Goal: Task Accomplishment & Management: Use online tool/utility

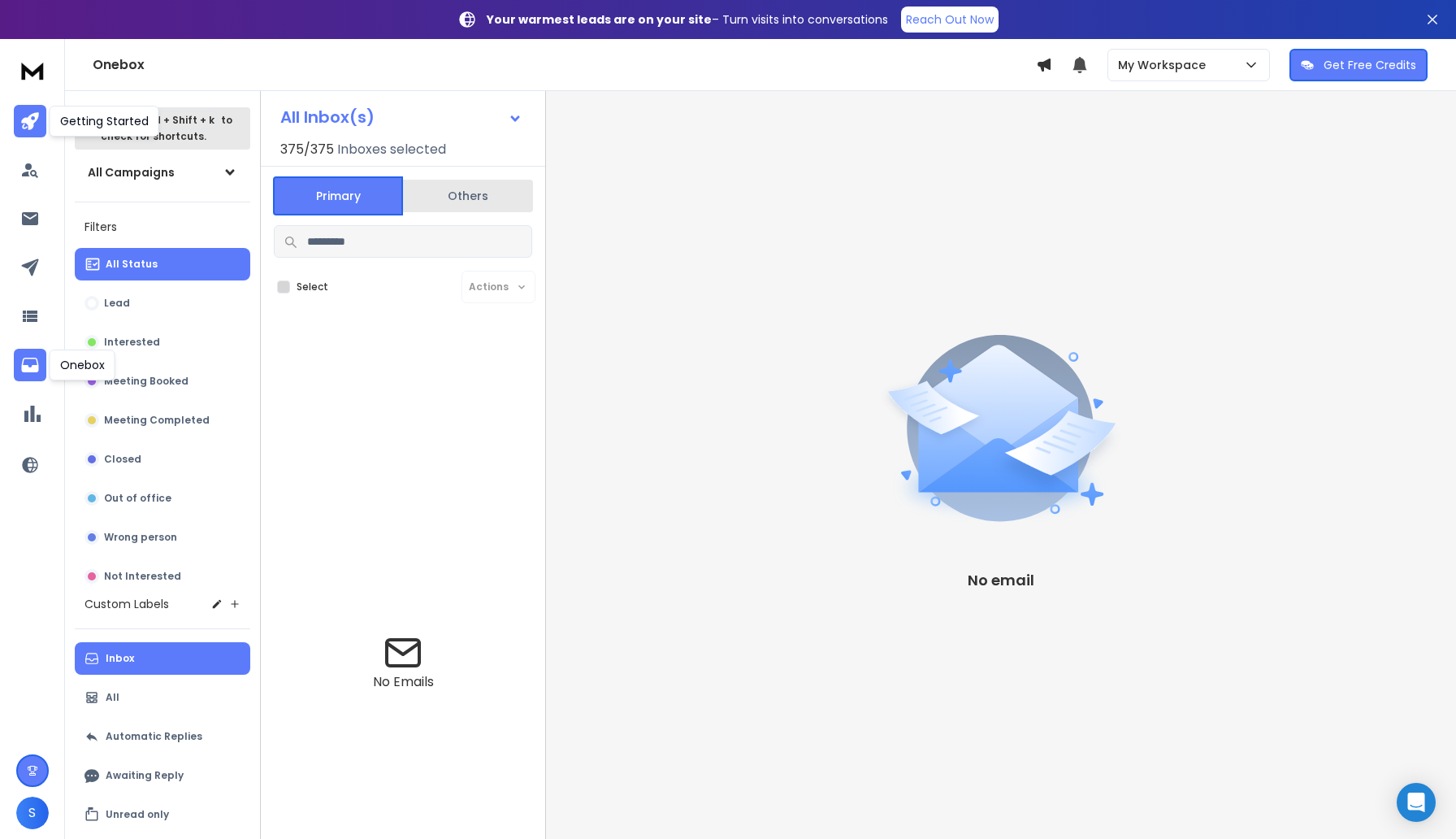
click at [30, 115] on icon at bounding box center [30, 121] width 18 height 18
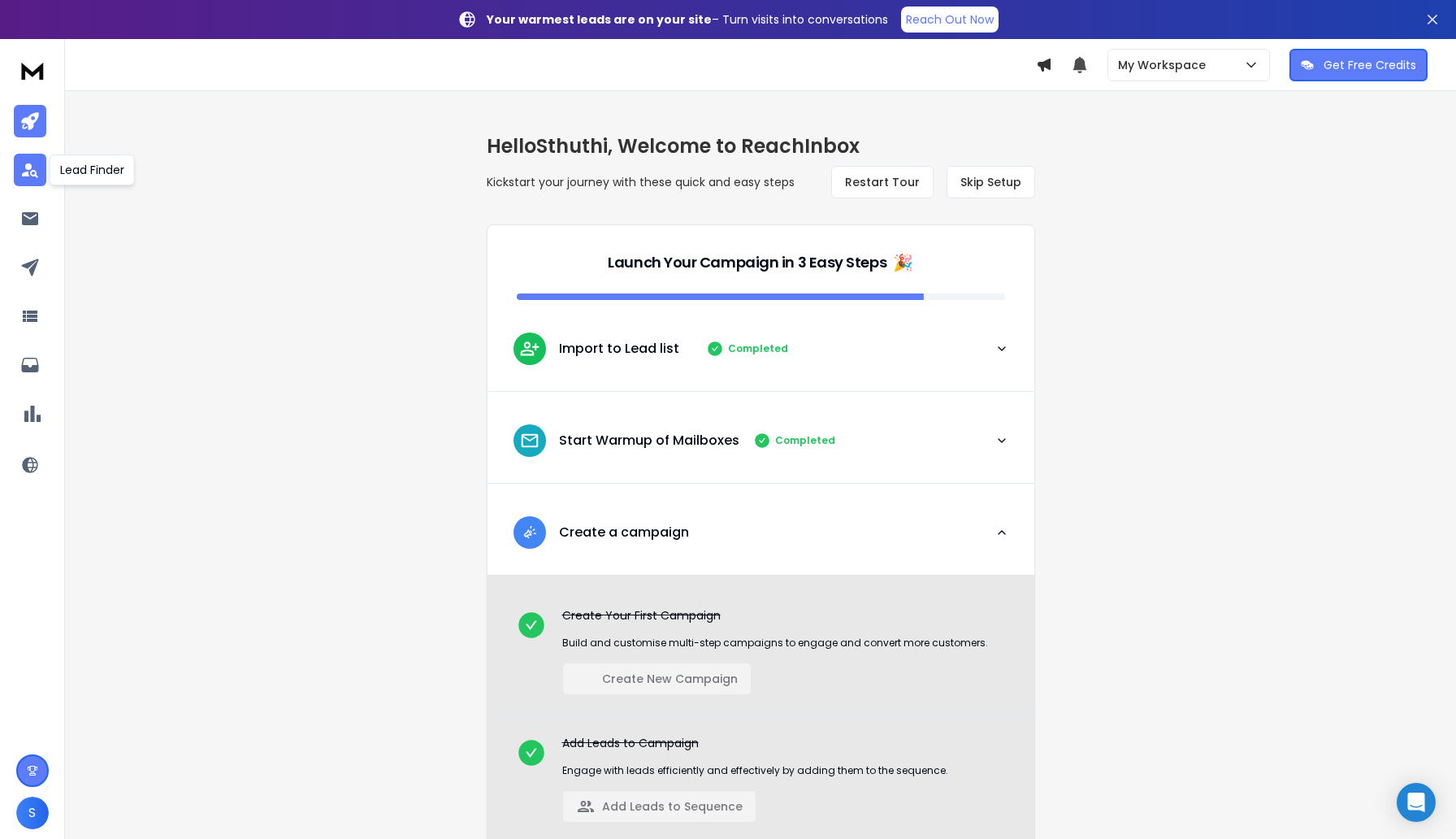
click at [30, 176] on icon at bounding box center [30, 170] width 20 height 20
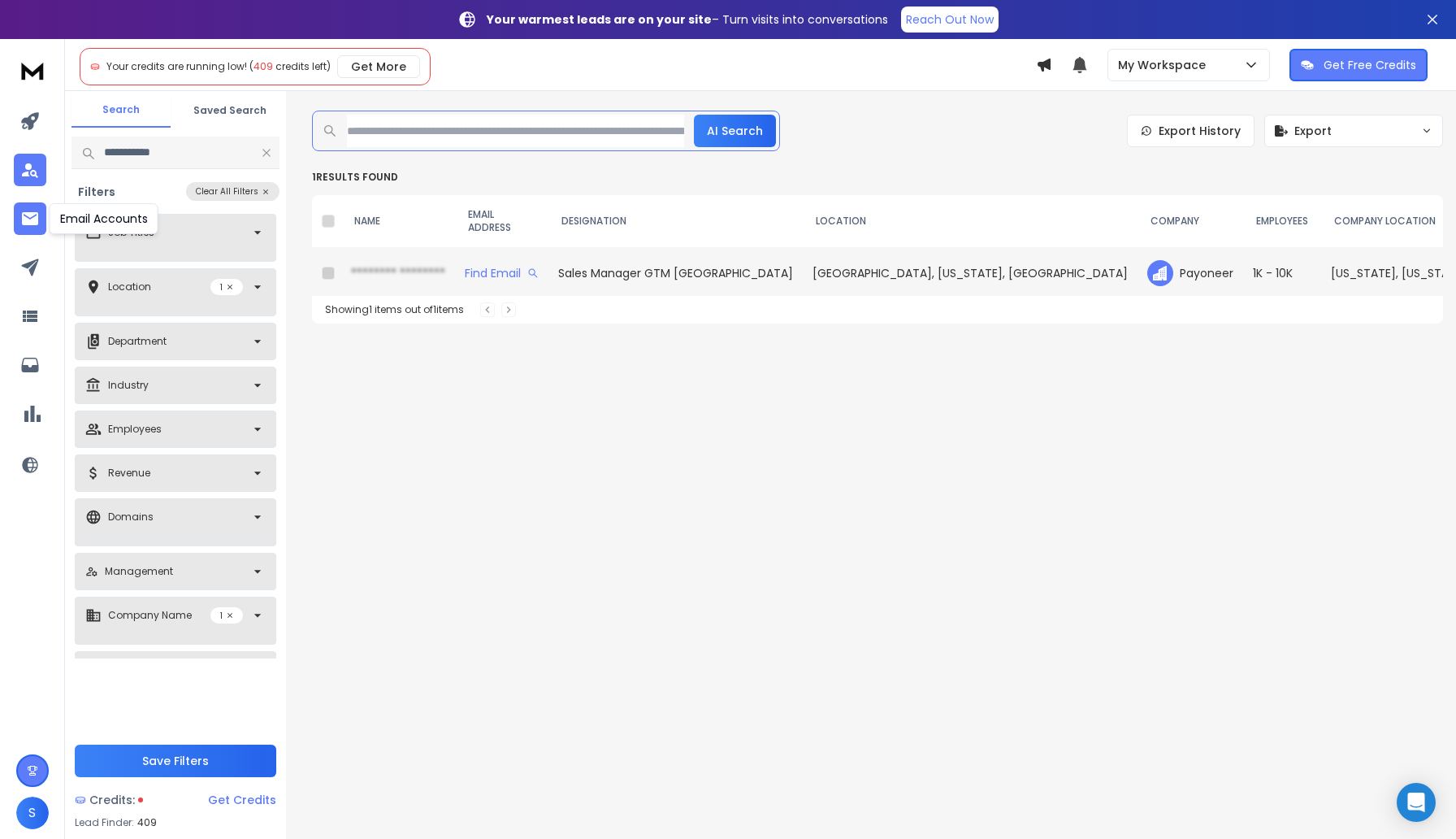
click at [20, 220] on icon at bounding box center [30, 219] width 20 height 20
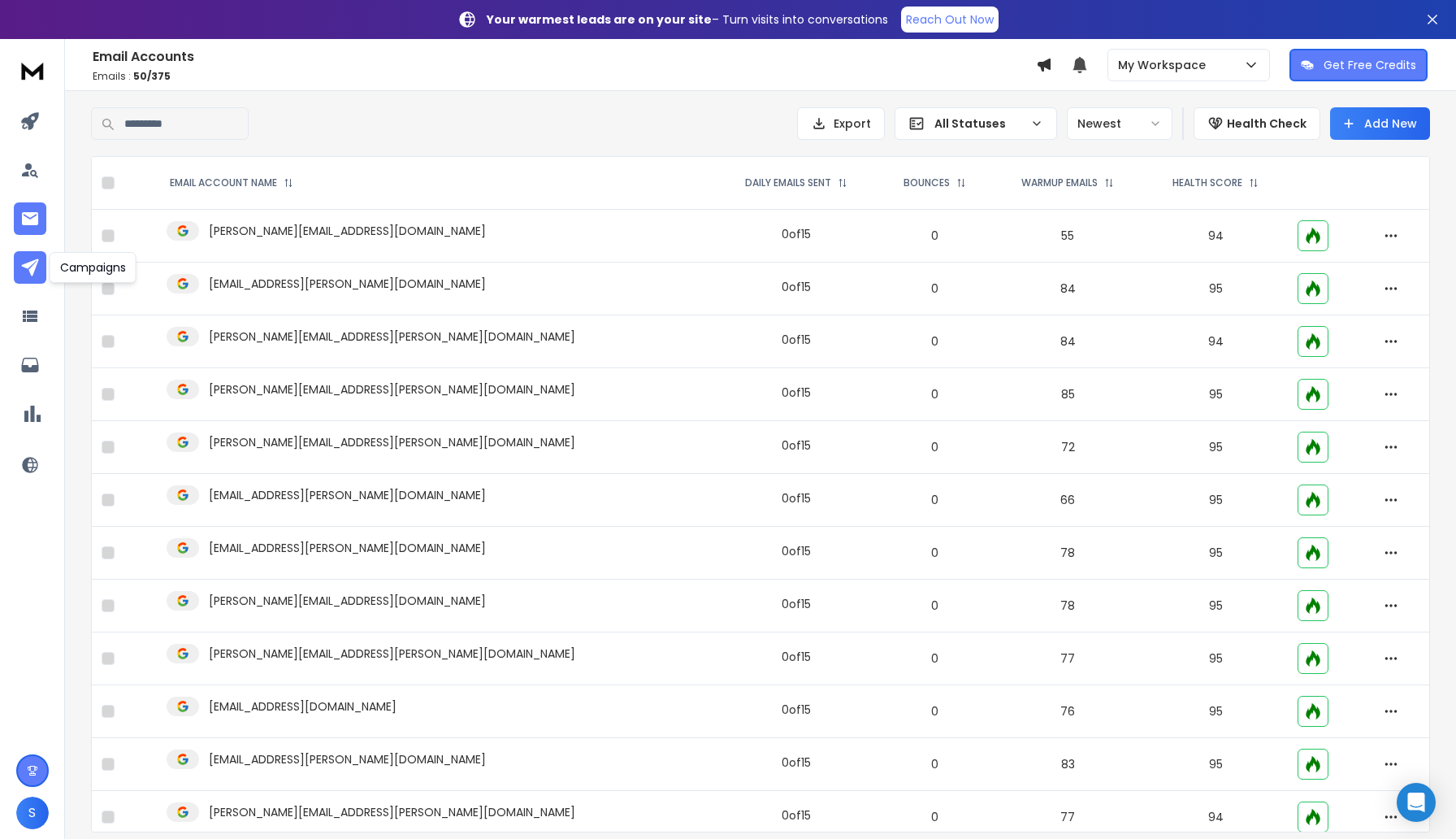
click at [28, 274] on icon at bounding box center [30, 268] width 20 height 20
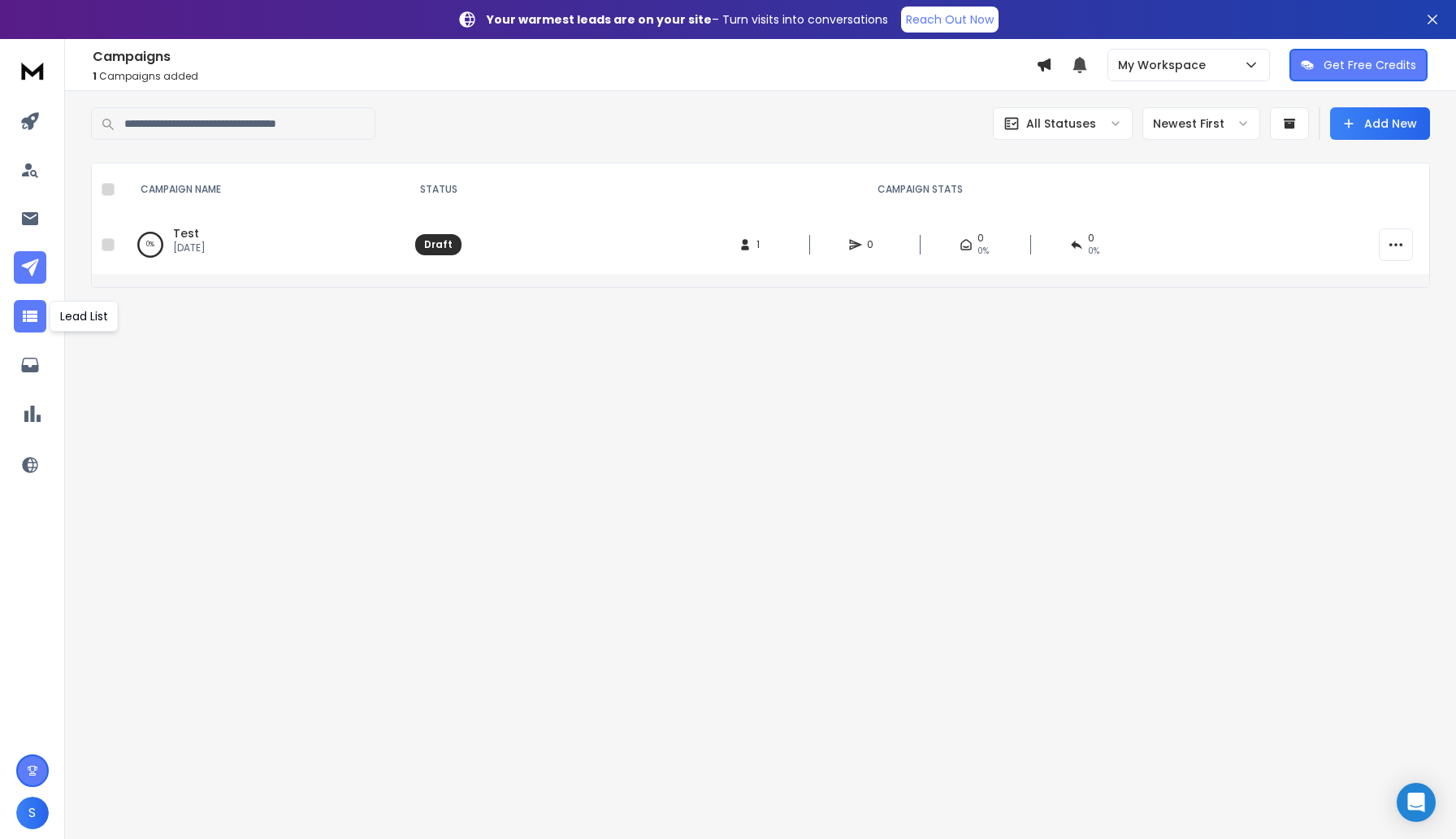
click at [23, 326] on link at bounding box center [30, 316] width 33 height 33
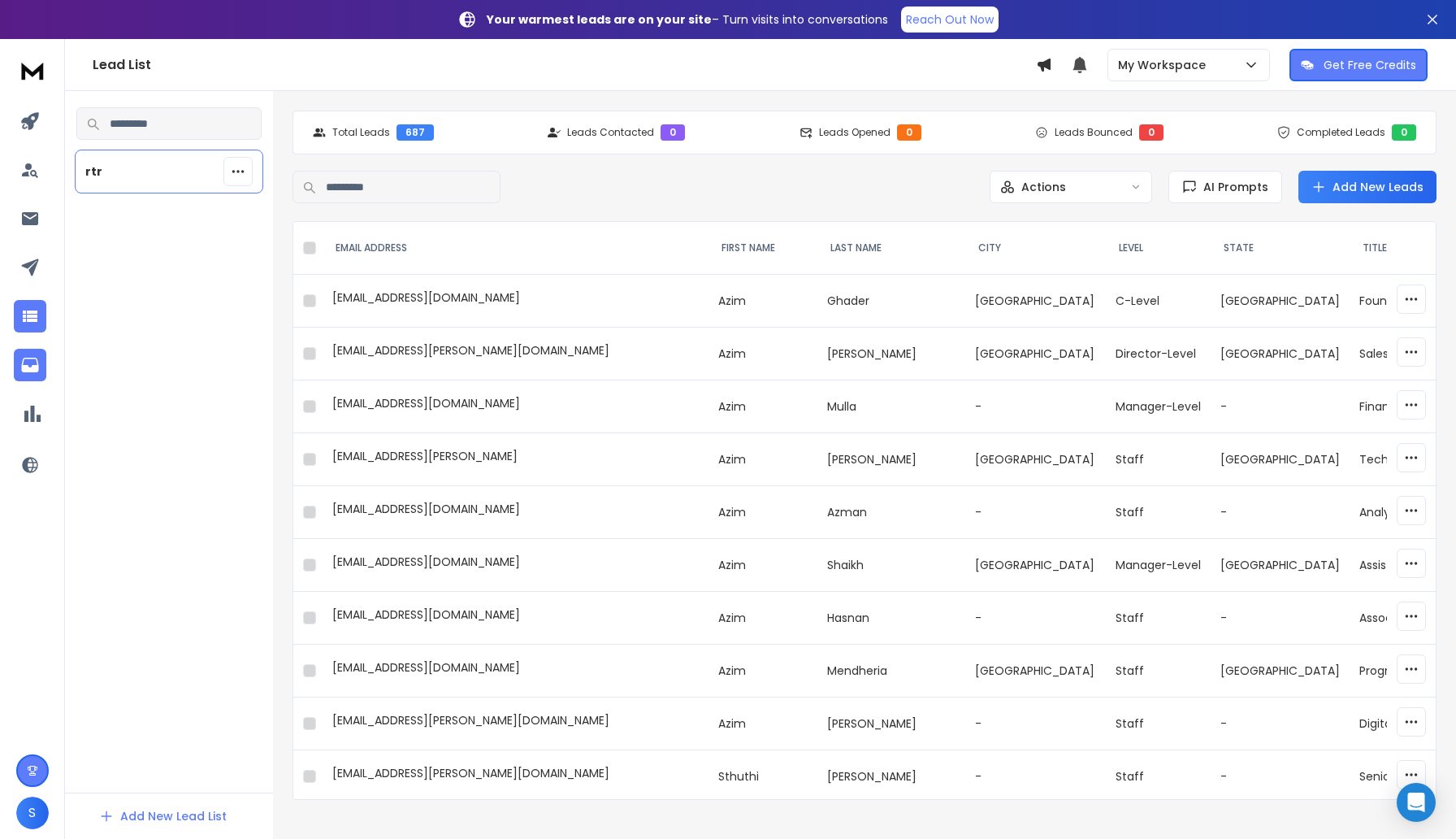
click at [34, 369] on icon at bounding box center [29, 365] width 17 height 14
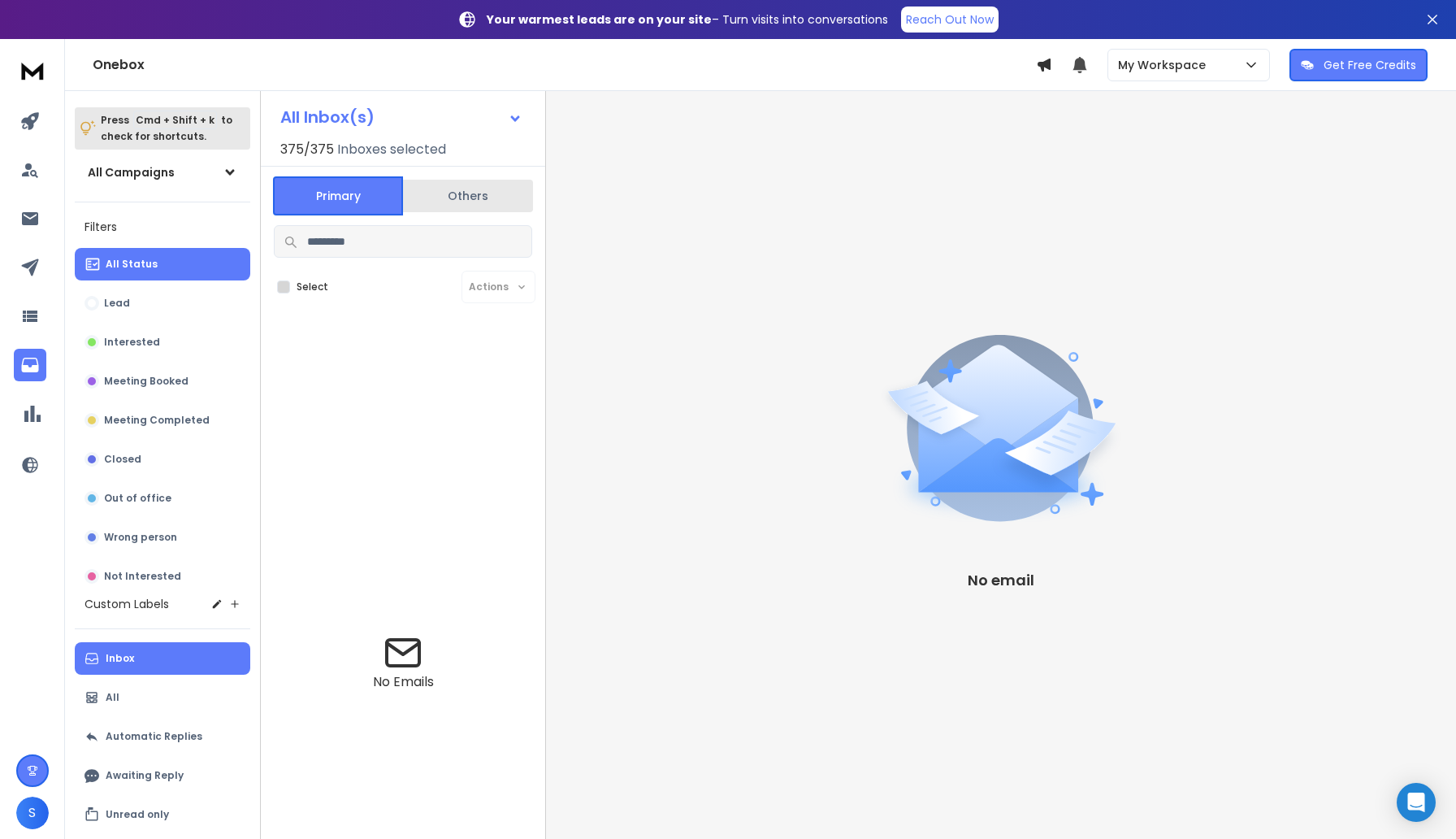
click at [439, 199] on button "Others" at bounding box center [468, 196] width 130 height 36
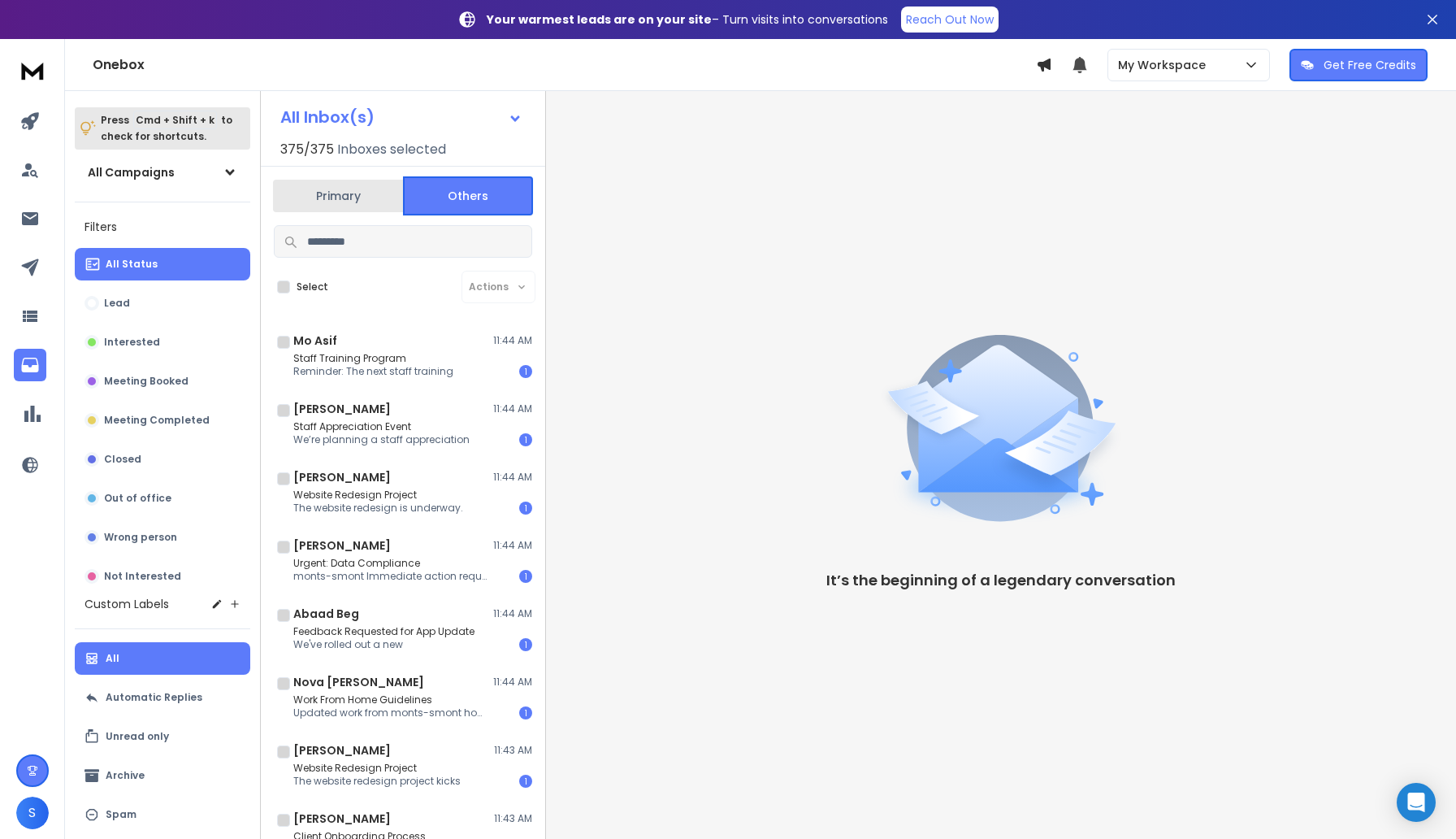
click at [414, 238] on input at bounding box center [403, 241] width 259 height 33
type input "********"
